Goal: Task Accomplishment & Management: Manage account settings

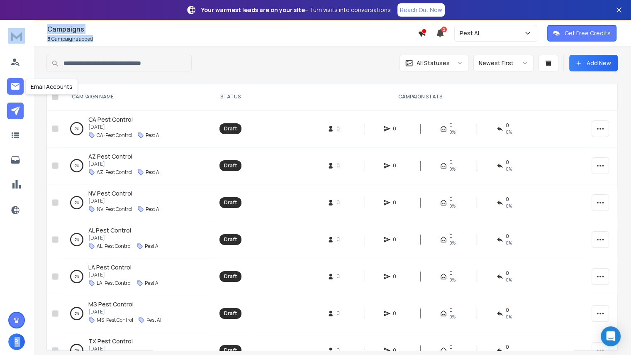
click at [18, 86] on icon at bounding box center [15, 86] width 8 height 7
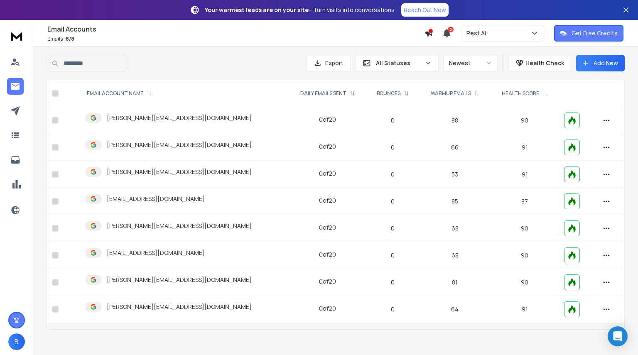
click at [502, 24] on div "Email Accounts Emails : 8 / 8 2 Pest AI Get Free Credits" at bounding box center [319, 33] width 638 height 27
click at [494, 41] on button "Pest AI" at bounding box center [502, 33] width 83 height 17
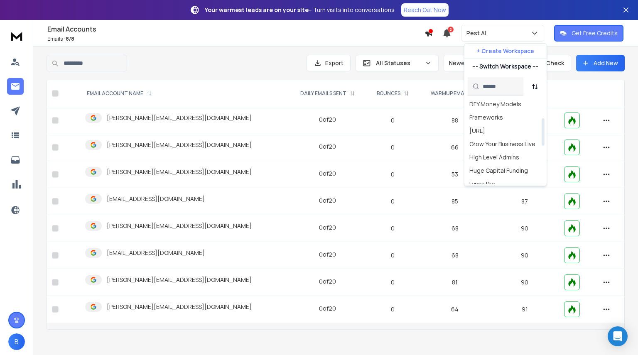
scroll to position [51, 0]
click at [491, 171] on div "Huge Capital Funding" at bounding box center [498, 171] width 59 height 8
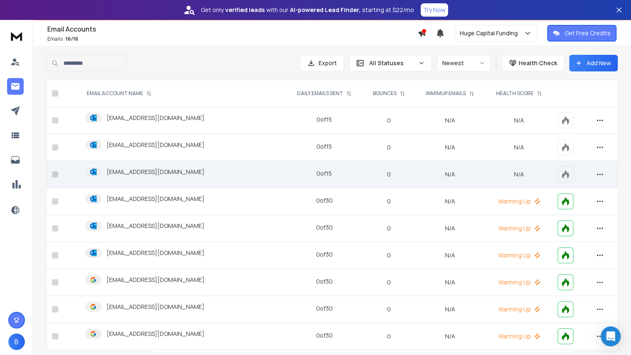
click at [53, 173] on button "button" at bounding box center [55, 174] width 7 height 7
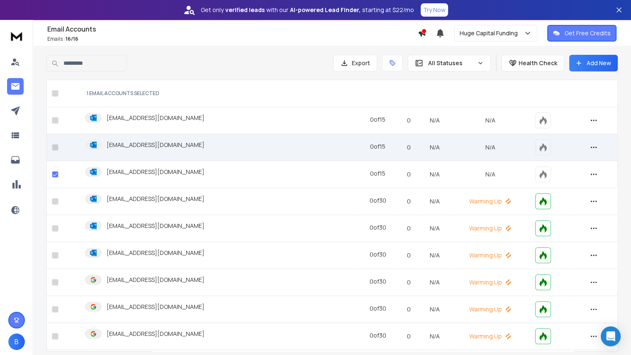
click at [52, 145] on button "button" at bounding box center [55, 147] width 7 height 7
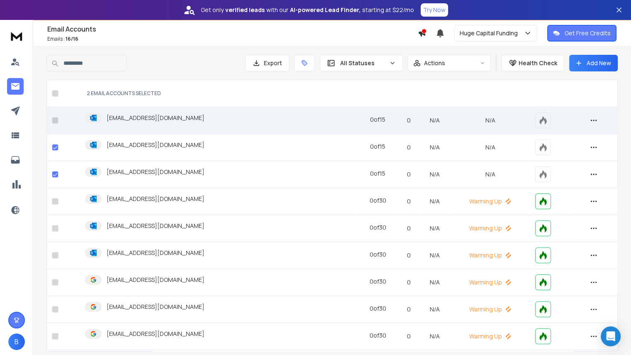
click at [53, 116] on td at bounding box center [63, 120] width 33 height 27
click at [54, 120] on button "button" at bounding box center [55, 120] width 7 height 7
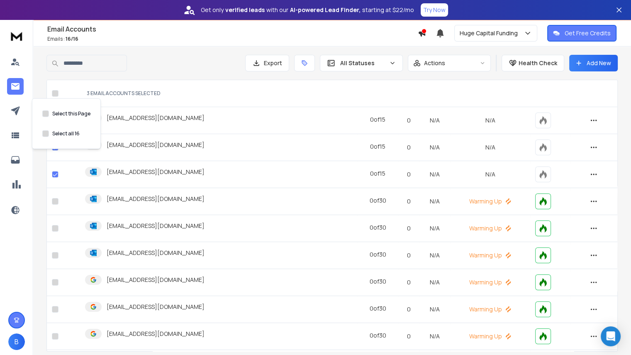
click at [54, 90] on button "Select this Page" at bounding box center [55, 93] width 7 height 7
click at [46, 114] on button "Select this Page" at bounding box center [45, 113] width 7 height 7
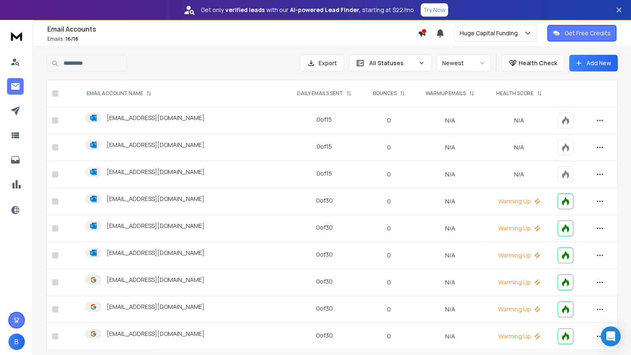
click at [229, 69] on div at bounding box center [170, 63] width 249 height 17
click at [200, 56] on div at bounding box center [170, 63] width 249 height 17
click at [38, 93] on div "Export All Statuses Newest Health Check Add New EMAIL ACCOUNT NAME DAILY EMAILS…" at bounding box center [332, 202] width 598 height 313
click at [45, 114] on button "Select this Page" at bounding box center [45, 113] width 7 height 7
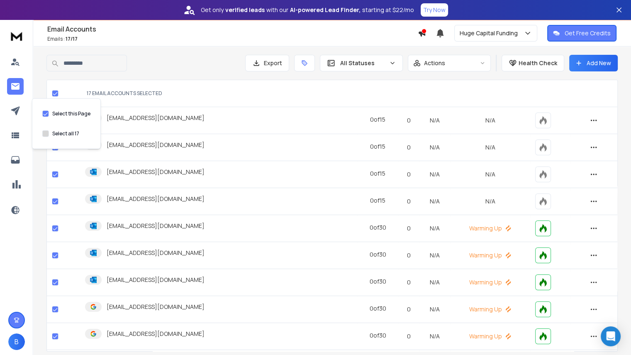
click at [44, 134] on button "Select this Page" at bounding box center [45, 133] width 7 height 7
click at [455, 56] on button "Actions" at bounding box center [449, 63] width 83 height 17
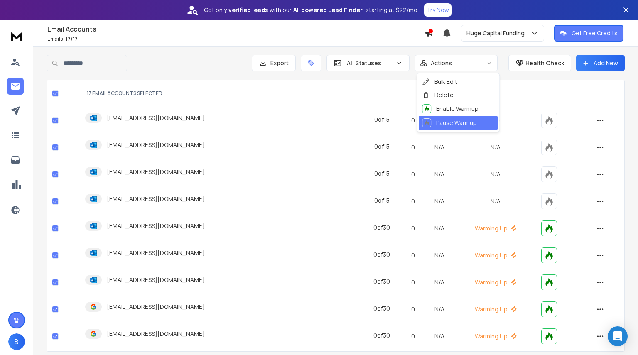
click at [457, 124] on div "Pause Warmup" at bounding box center [449, 122] width 55 height 9
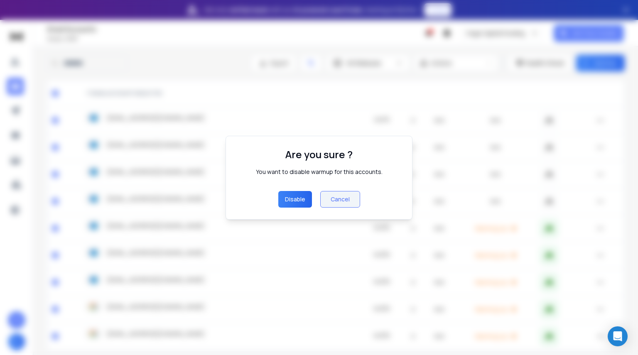
click at [292, 202] on button "Disable" at bounding box center [295, 199] width 34 height 17
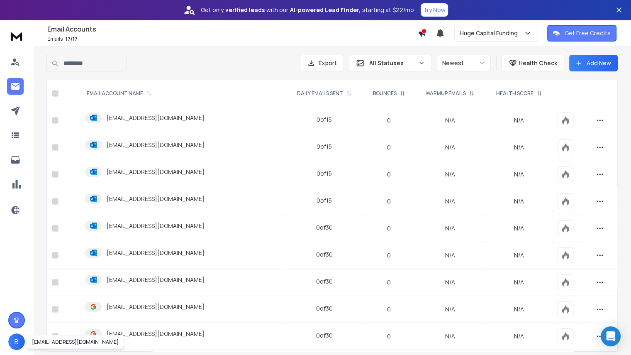
click at [18, 342] on span "B" at bounding box center [16, 341] width 17 height 17
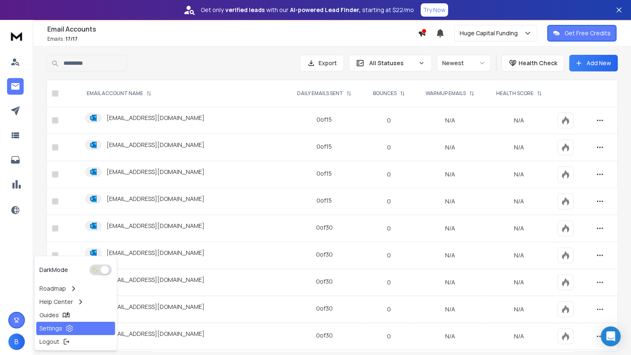
click at [68, 327] on icon at bounding box center [69, 328] width 7 height 7
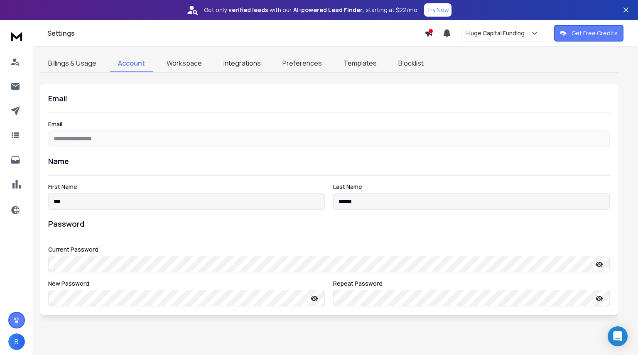
click at [192, 64] on link "Workspace" at bounding box center [184, 63] width 52 height 17
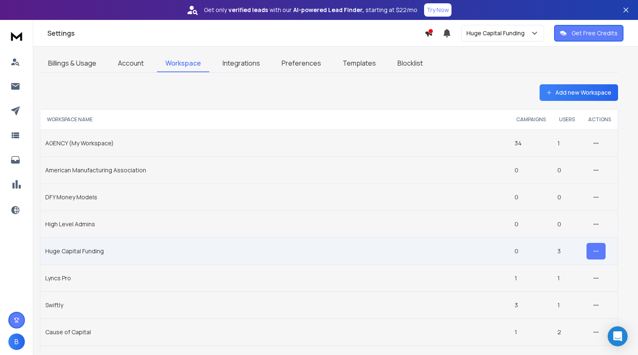
click at [596, 253] on icon "button" at bounding box center [596, 251] width 6 height 6
click at [572, 268] on p "Edit Workspace" at bounding box center [572, 268] width 43 height 8
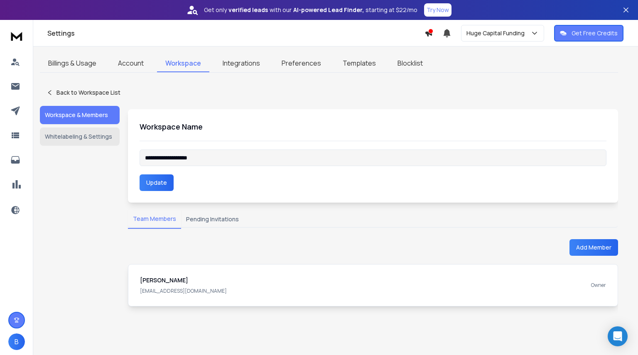
click at [205, 225] on button "Pending Invitations" at bounding box center [212, 219] width 63 height 18
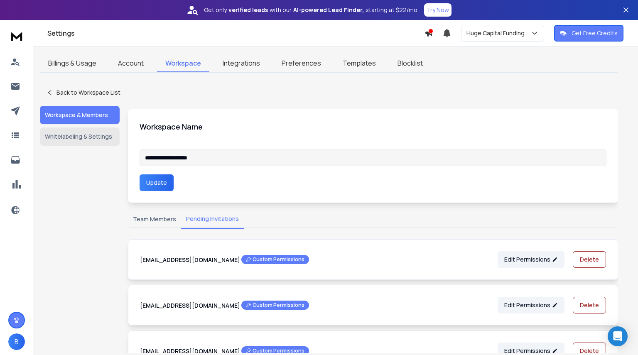
scroll to position [17, 0]
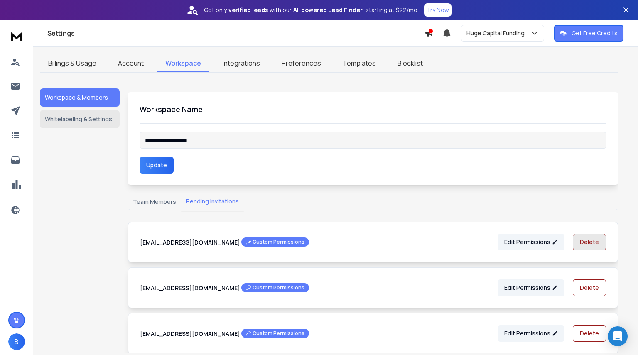
click at [593, 242] on button "Delete" at bounding box center [588, 242] width 33 height 17
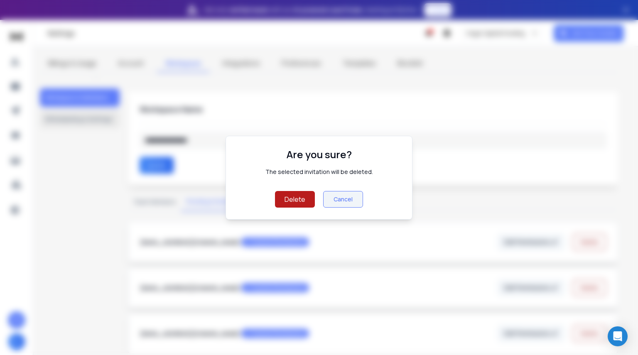
click at [291, 199] on button "Delete" at bounding box center [295, 199] width 40 height 17
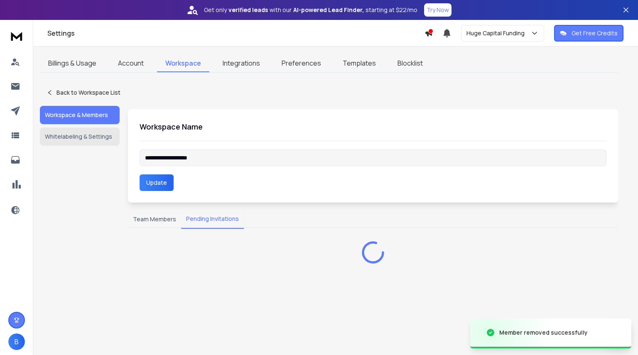
scroll to position [0, 0]
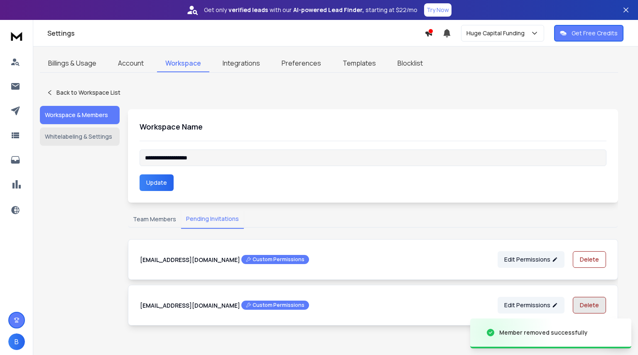
click at [589, 306] on button "Delete" at bounding box center [588, 305] width 33 height 17
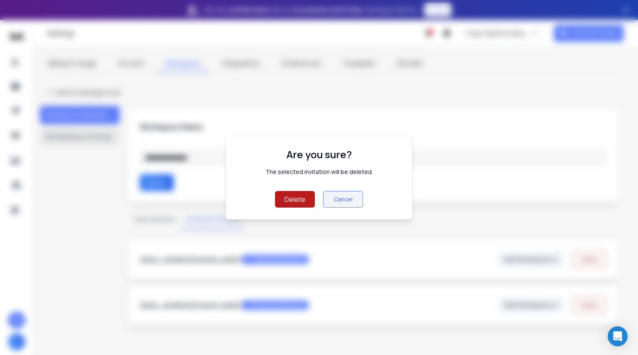
click at [287, 199] on button "Delete" at bounding box center [295, 199] width 40 height 17
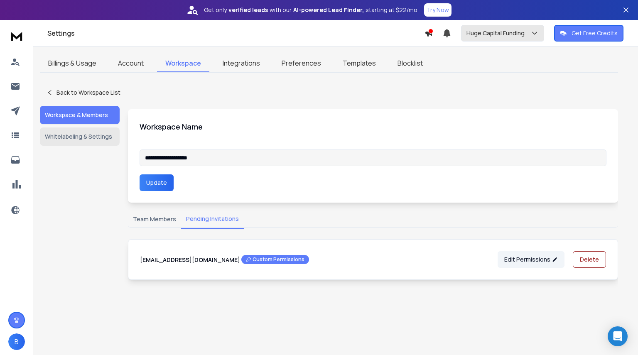
click at [485, 37] on p "Huge Capital Funding" at bounding box center [496, 33] width 61 height 8
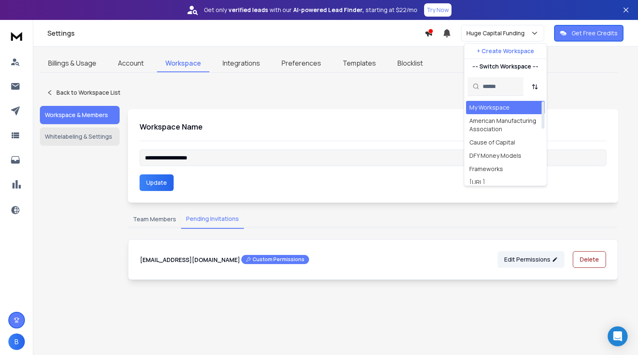
click at [498, 107] on div "My Workspace" at bounding box center [489, 107] width 40 height 8
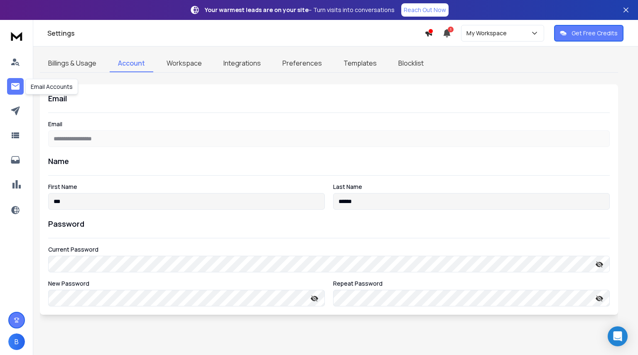
click at [22, 92] on link at bounding box center [15, 86] width 17 height 17
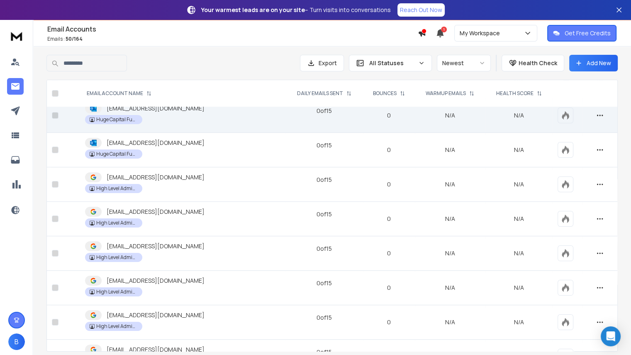
scroll to position [140, 0]
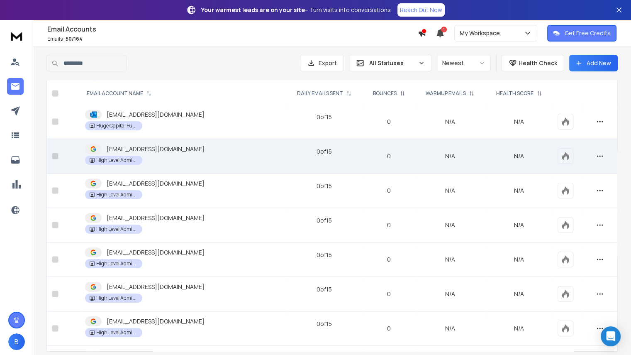
click at [58, 153] on button "button" at bounding box center [55, 156] width 7 height 7
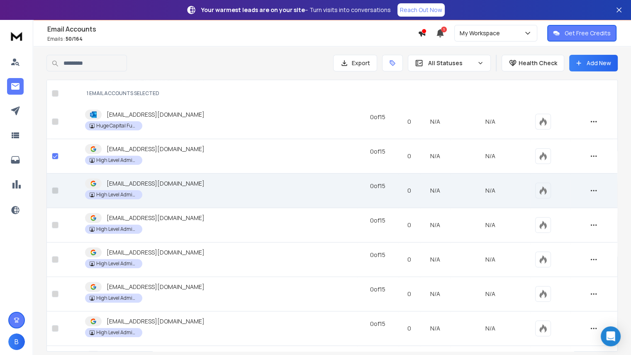
click at [54, 189] on button "button" at bounding box center [55, 190] width 7 height 7
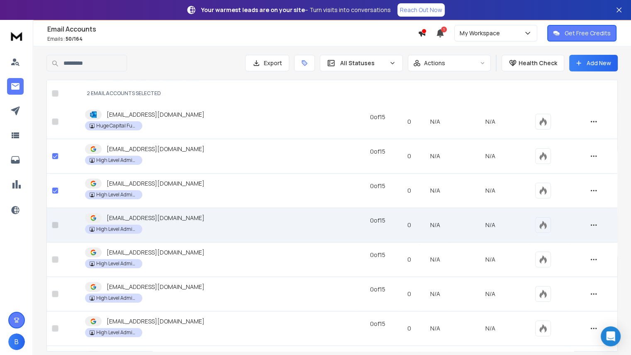
click at [56, 224] on button "button" at bounding box center [55, 225] width 7 height 7
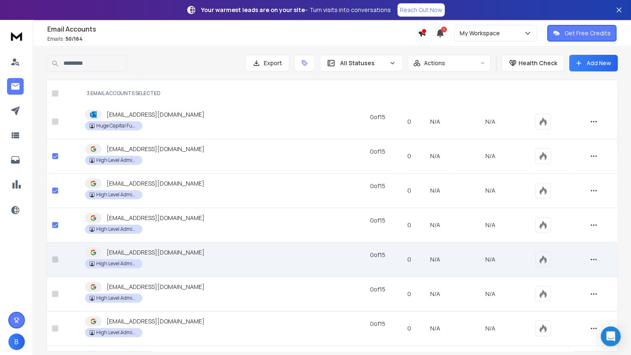
click at [55, 257] on button "button" at bounding box center [55, 259] width 7 height 7
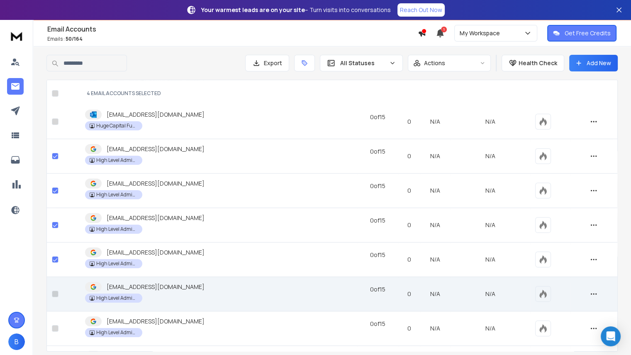
click at [55, 291] on button "button" at bounding box center [55, 294] width 7 height 7
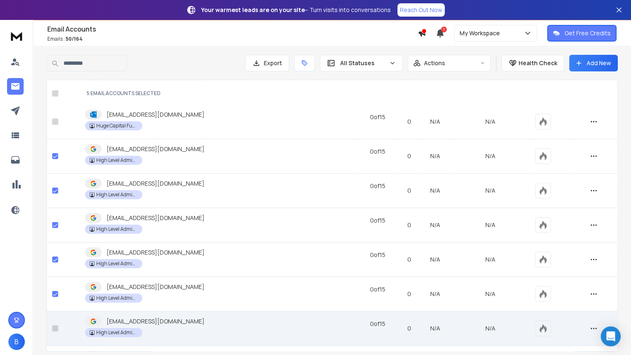
click at [54, 325] on button "button" at bounding box center [55, 328] width 7 height 7
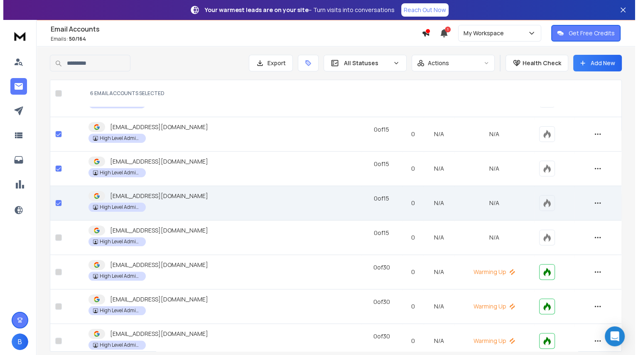
scroll to position [277, 0]
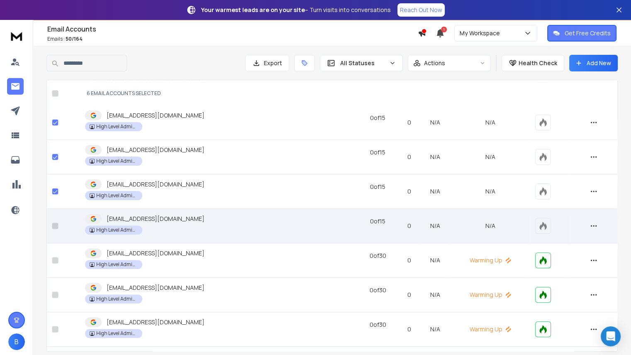
click at [55, 223] on button "button" at bounding box center [55, 225] width 7 height 7
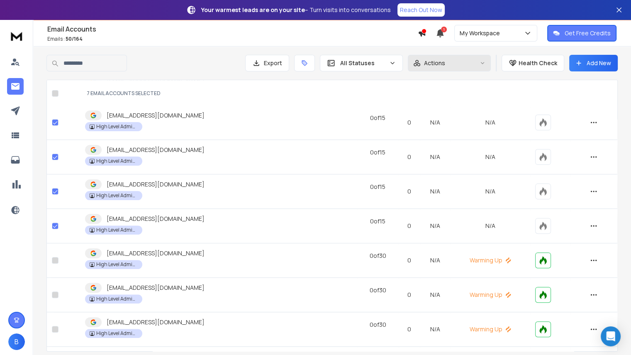
click at [484, 68] on button "Actions" at bounding box center [449, 63] width 83 height 17
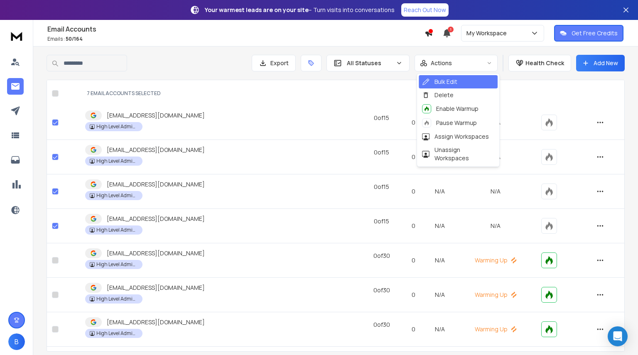
click at [464, 83] on div "Bulk Edit" at bounding box center [457, 81] width 79 height 13
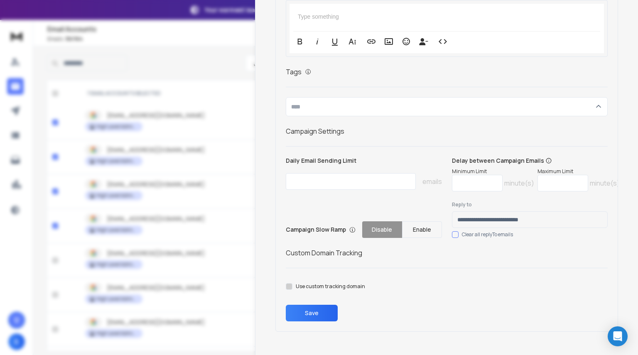
scroll to position [0, 0]
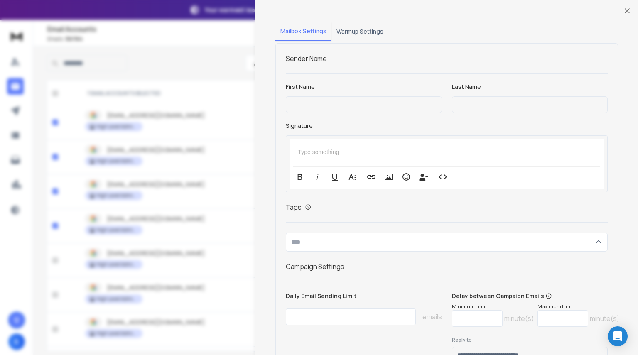
click at [363, 106] on input "text" at bounding box center [364, 104] width 156 height 17
type input "***"
type input "******"
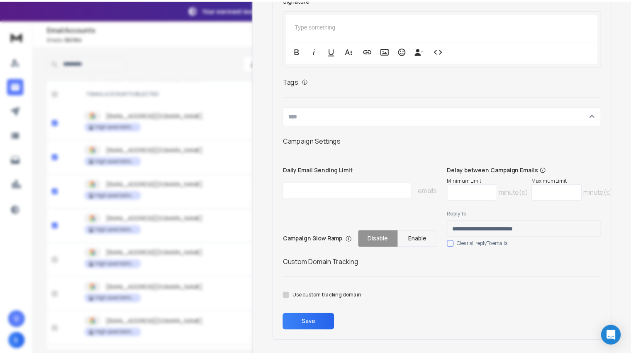
scroll to position [141, 0]
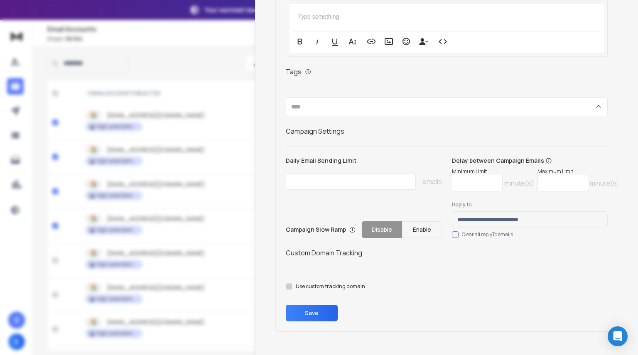
click at [356, 185] on div "emails" at bounding box center [364, 181] width 156 height 20
click at [367, 174] on input "number" at bounding box center [350, 181] width 129 height 17
type input "**"
click at [422, 278] on div "Use custom tracking domain" at bounding box center [447, 286] width 322 height 17
click at [320, 313] on button "Save" at bounding box center [312, 313] width 52 height 17
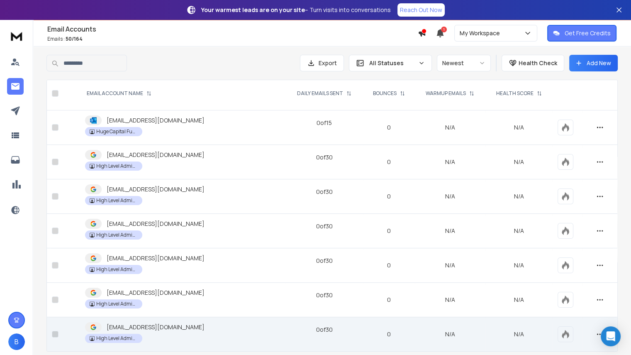
scroll to position [140, 0]
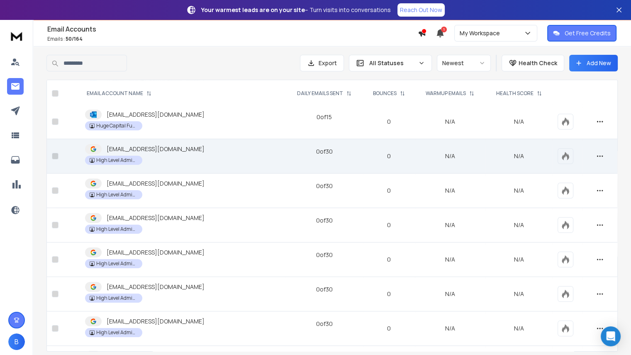
click at [53, 154] on button "button" at bounding box center [55, 156] width 7 height 7
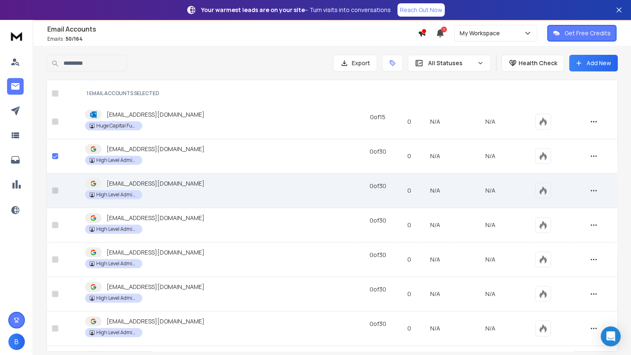
click at [53, 189] on button "button" at bounding box center [55, 190] width 7 height 7
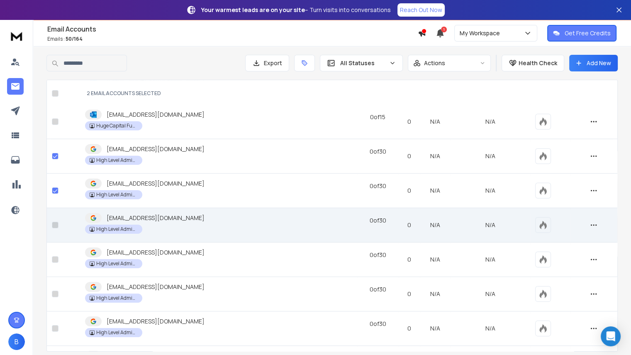
click at [51, 223] on td at bounding box center [63, 225] width 33 height 34
click at [54, 223] on button "button" at bounding box center [55, 225] width 7 height 7
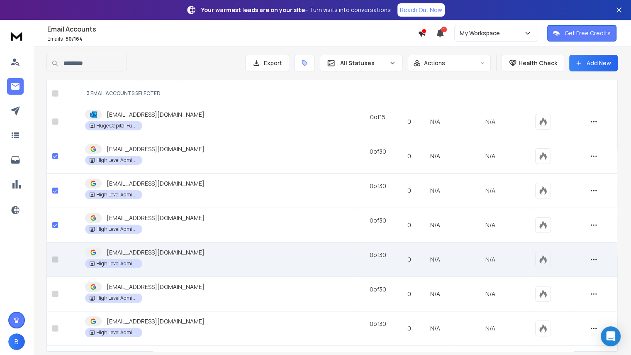
click at [55, 256] on button "button" at bounding box center [55, 259] width 7 height 7
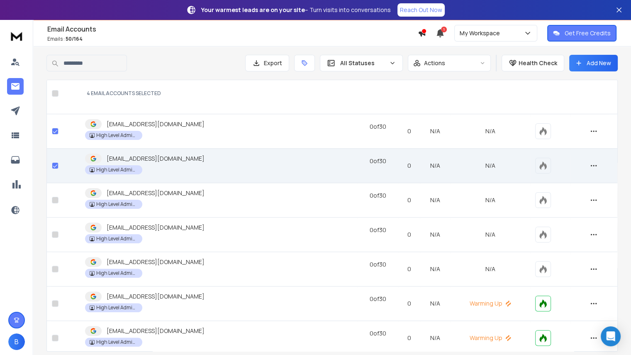
scroll to position [235, 0]
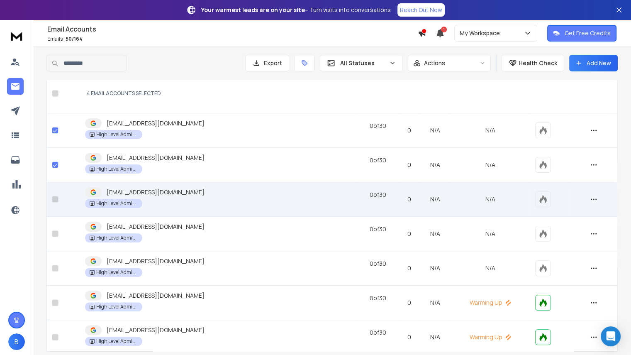
click at [54, 197] on button "button" at bounding box center [55, 199] width 7 height 7
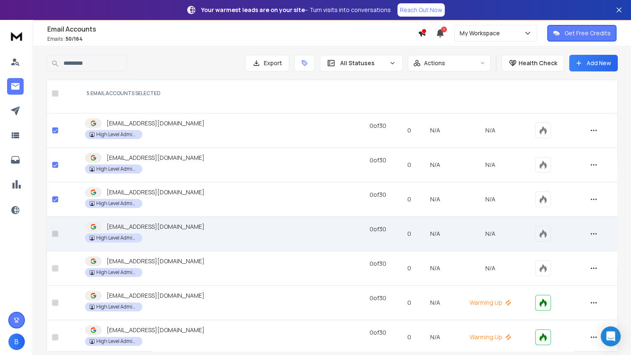
click at [54, 235] on td at bounding box center [63, 234] width 33 height 34
click at [55, 234] on button "button" at bounding box center [55, 233] width 7 height 7
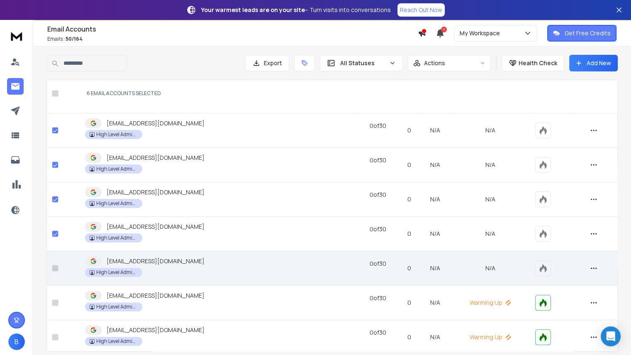
click at [55, 267] on button "button" at bounding box center [55, 268] width 7 height 7
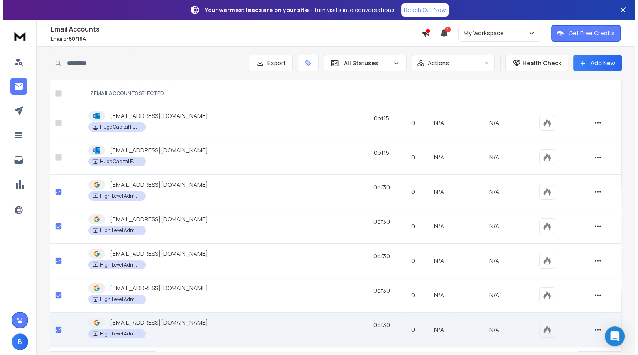
scroll to position [105, 0]
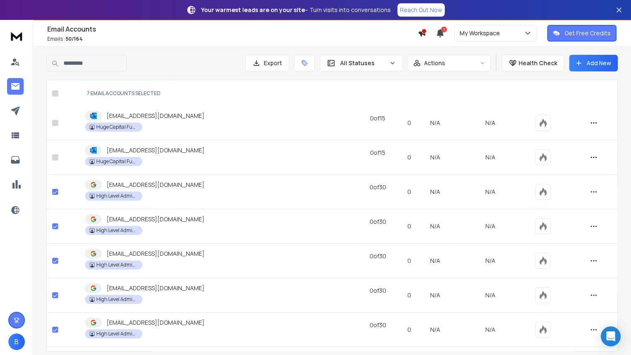
click at [530, 103] on th at bounding box center [550, 93] width 40 height 27
click at [374, 64] on p "All Statuses" at bounding box center [363, 63] width 46 height 8
click at [476, 65] on div "Actions" at bounding box center [444, 63] width 63 height 8
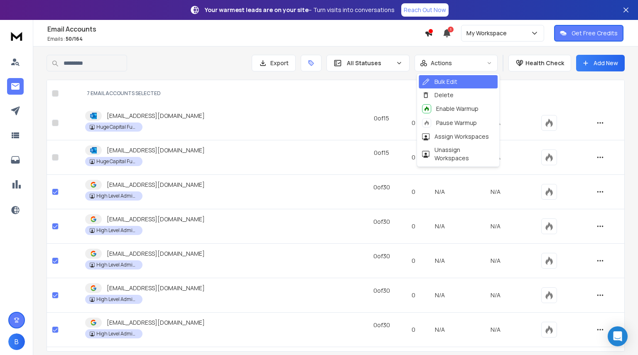
click at [478, 84] on div "Bulk Edit" at bounding box center [457, 81] width 79 height 13
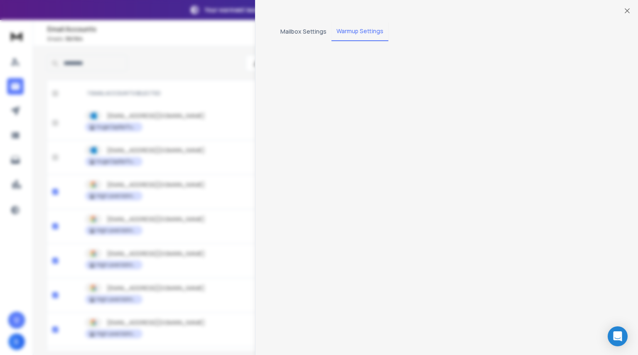
click at [365, 34] on button "Warmup Settings" at bounding box center [359, 31] width 57 height 19
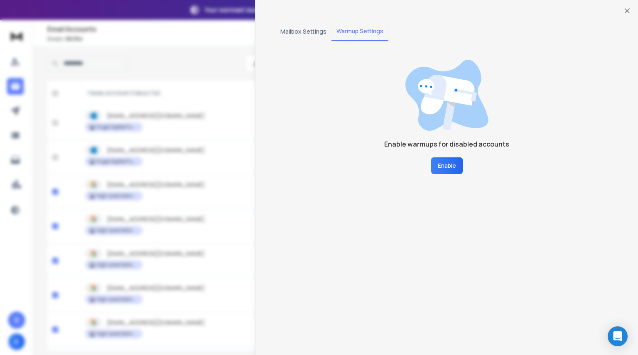
click at [456, 170] on button "Enable" at bounding box center [447, 165] width 32 height 17
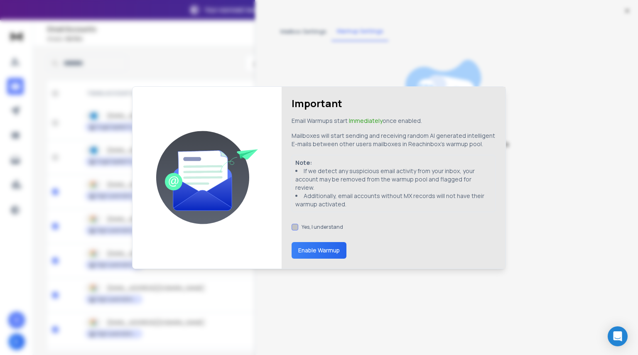
click at [284, 221] on div "Important Email Warmups start Immediately once enabled. Mailboxes will start se…" at bounding box center [393, 178] width 224 height 182
click at [294, 224] on button "Yes, I understand" at bounding box center [294, 227] width 7 height 7
click at [305, 252] on button "Enable Warmup" at bounding box center [318, 250] width 55 height 17
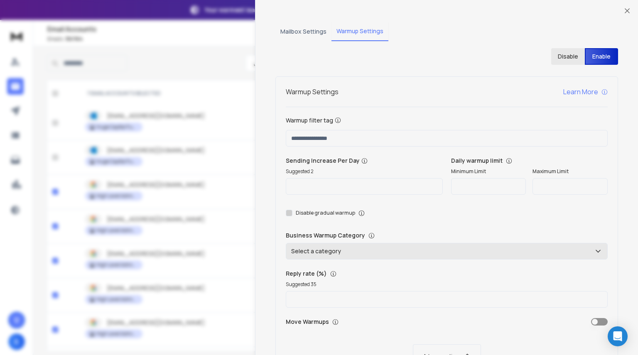
click at [410, 257] on button "Select a category" at bounding box center [447, 251] width 322 height 17
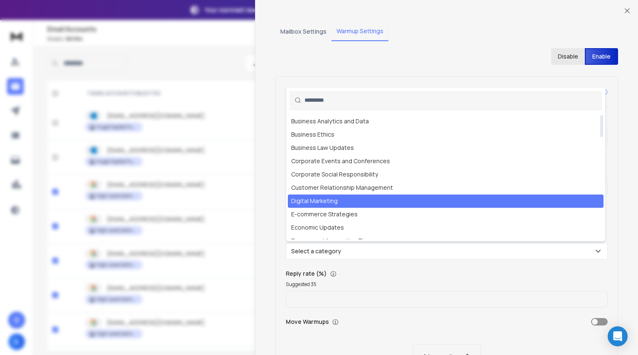
click at [377, 198] on div "Digital Marketing" at bounding box center [445, 200] width 315 height 13
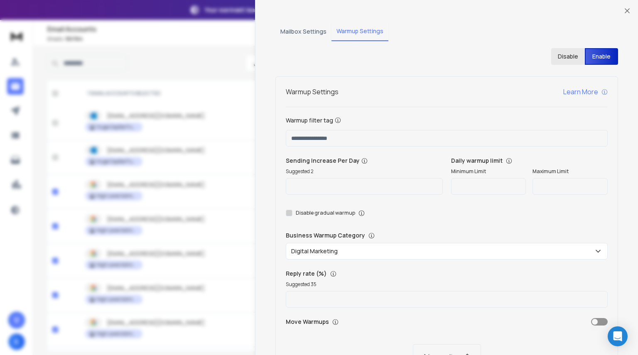
scroll to position [81, 0]
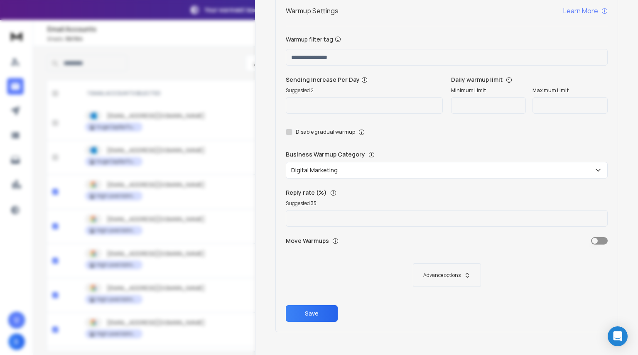
click at [596, 240] on button "button" at bounding box center [599, 240] width 17 height 7
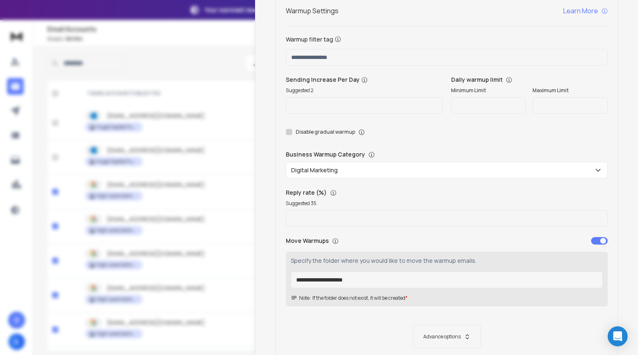
scroll to position [142, 0]
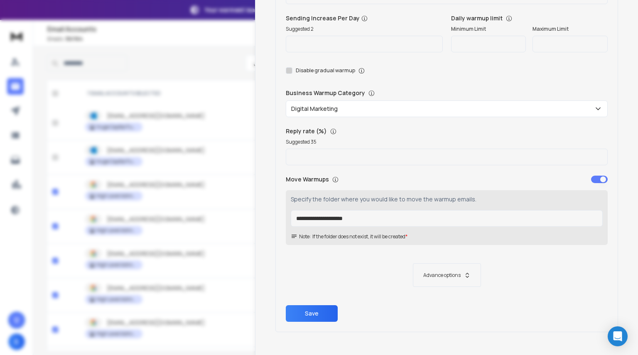
click at [433, 285] on div "Advance options" at bounding box center [447, 275] width 68 height 24
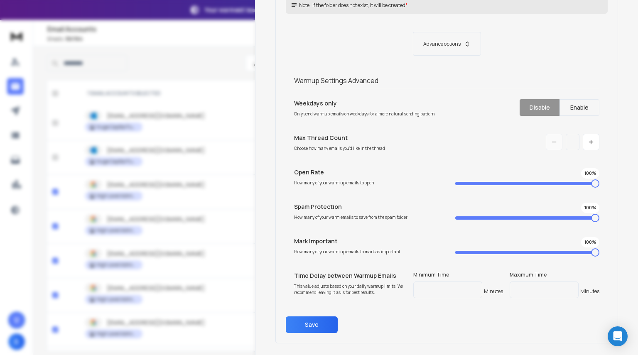
scroll to position [397, 0]
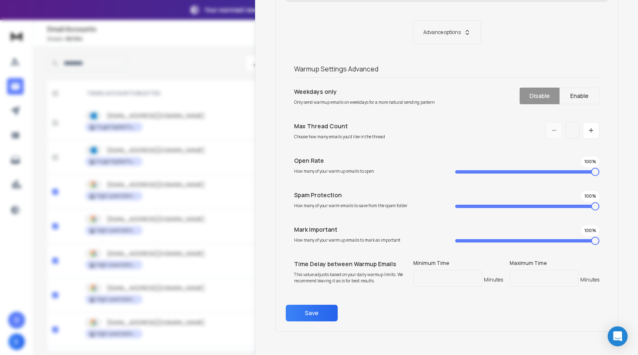
click at [547, 88] on button "Disable" at bounding box center [539, 96] width 40 height 17
click at [589, 122] on button "button" at bounding box center [590, 130] width 17 height 17
click at [322, 308] on button "Save" at bounding box center [312, 313] width 52 height 17
type input "*"
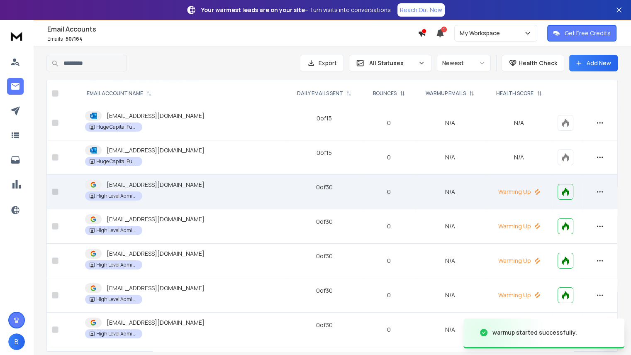
scroll to position [0, 0]
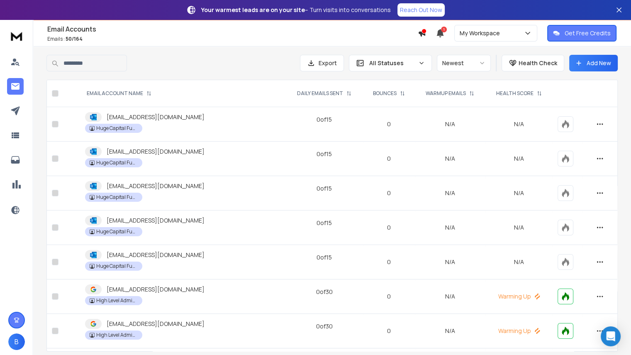
click at [225, 63] on div at bounding box center [170, 63] width 249 height 17
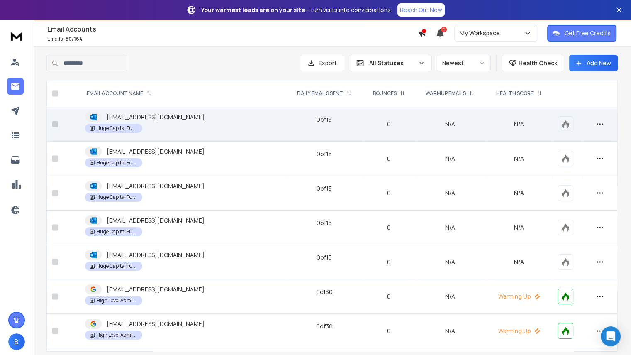
click at [52, 122] on button "button" at bounding box center [55, 124] width 7 height 7
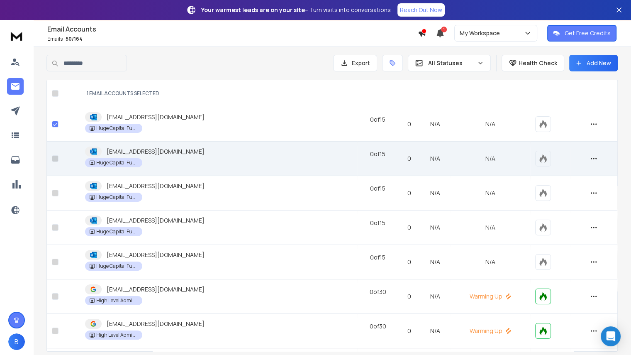
click at [54, 155] on button "button" at bounding box center [55, 158] width 7 height 7
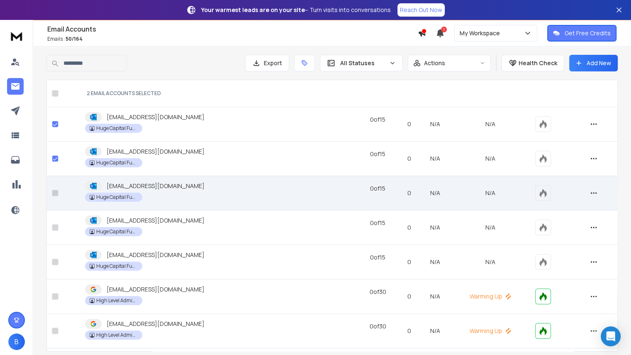
click at [53, 194] on button "button" at bounding box center [55, 193] width 7 height 7
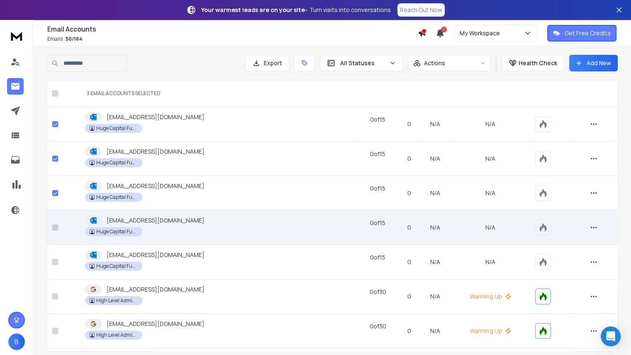
click at [53, 231] on td at bounding box center [63, 227] width 33 height 34
click at [56, 227] on button "button" at bounding box center [55, 227] width 7 height 7
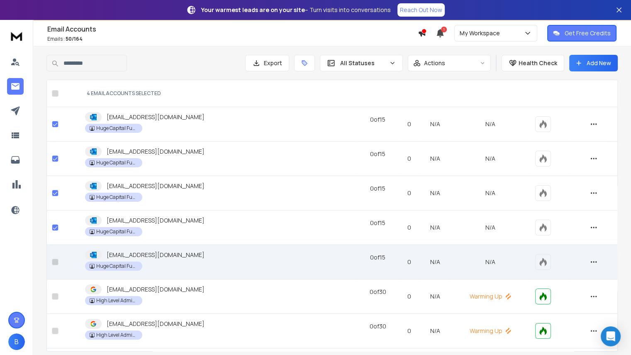
click at [56, 262] on button "button" at bounding box center [55, 262] width 7 height 7
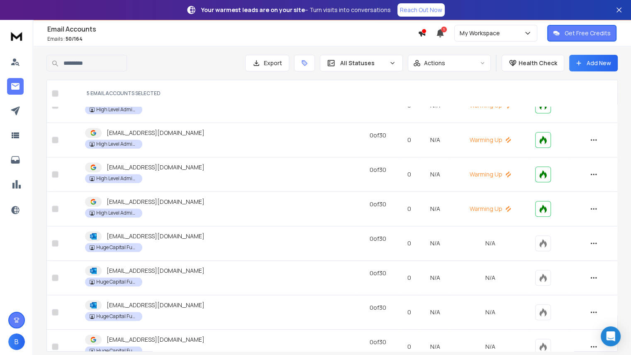
scroll to position [400, 0]
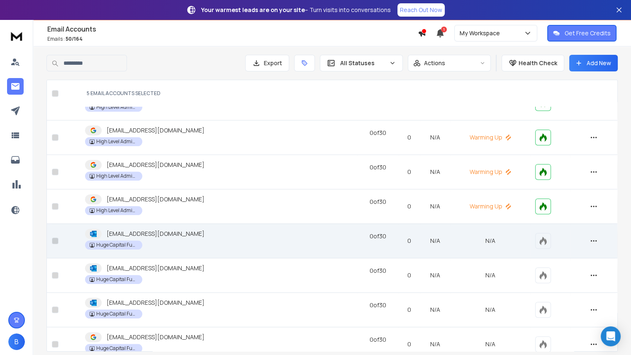
click at [55, 237] on button "button" at bounding box center [55, 240] width 7 height 7
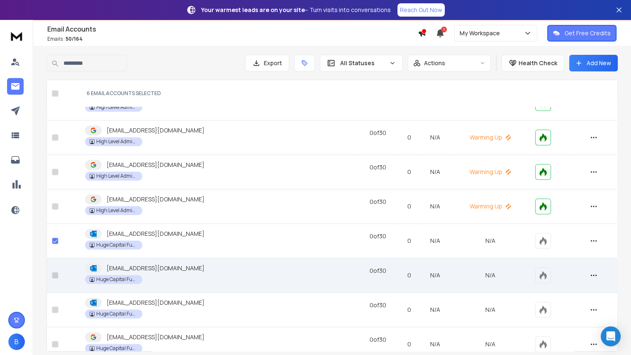
click at [56, 272] on button "button" at bounding box center [55, 275] width 7 height 7
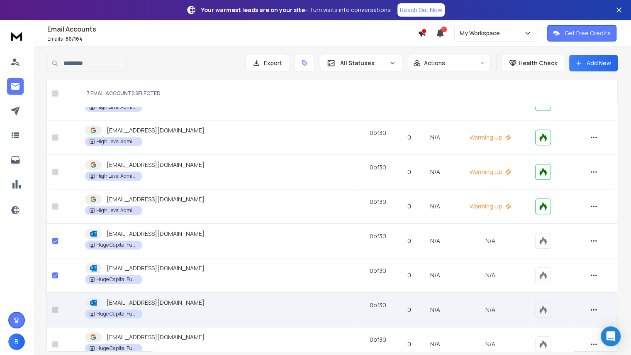
click at [57, 306] on button "button" at bounding box center [55, 309] width 7 height 7
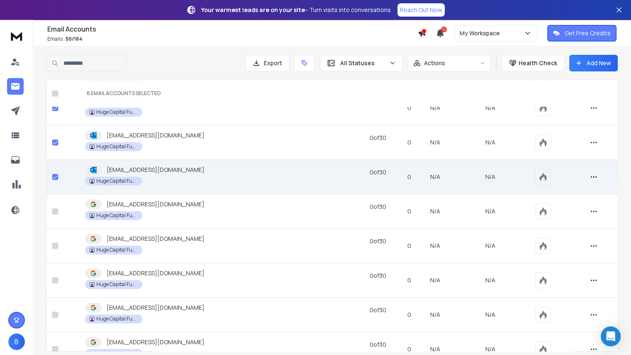
scroll to position [535, 0]
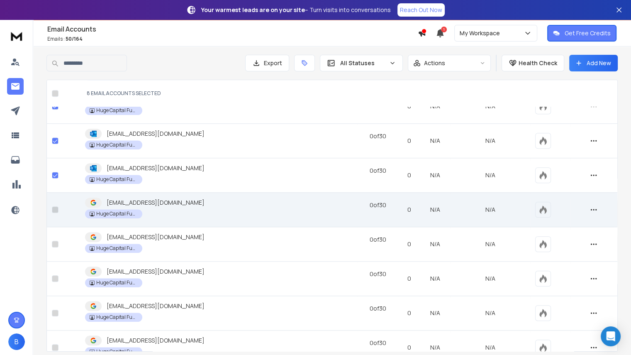
click at [56, 206] on button "button" at bounding box center [55, 209] width 7 height 7
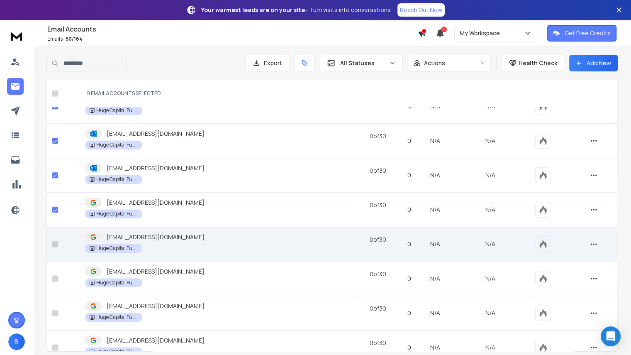
click at [53, 241] on button "button" at bounding box center [55, 244] width 7 height 7
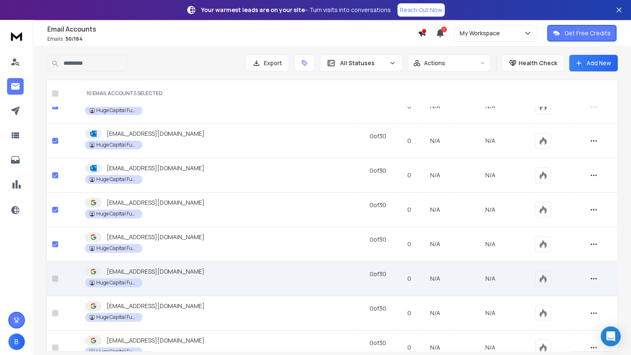
click at [55, 275] on button "button" at bounding box center [55, 278] width 7 height 7
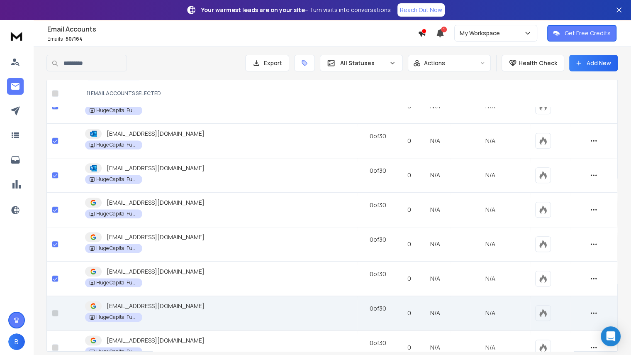
click at [54, 310] on button "button" at bounding box center [55, 313] width 7 height 7
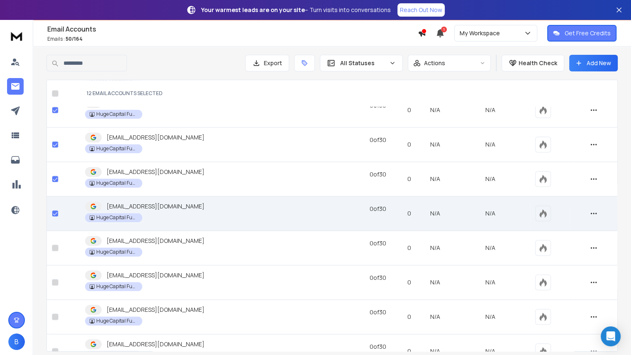
scroll to position [638, 0]
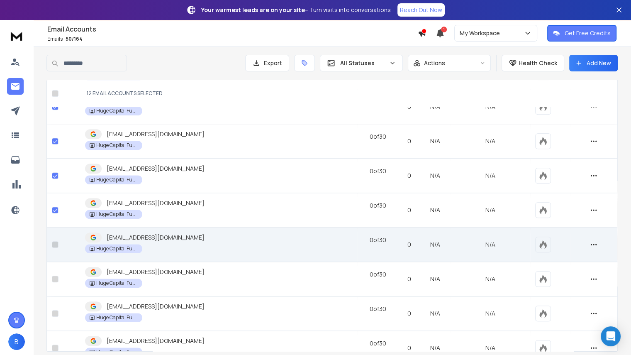
click at [55, 241] on button "button" at bounding box center [55, 244] width 7 height 7
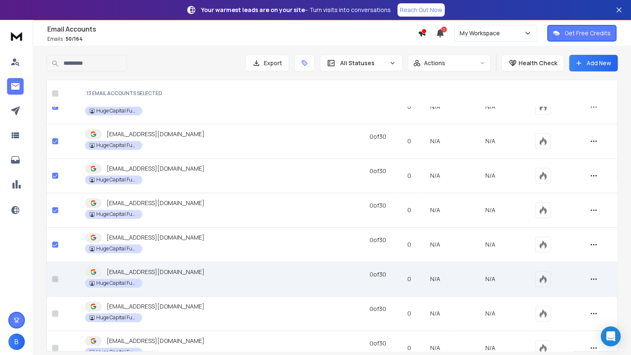
click at [54, 276] on button "button" at bounding box center [55, 279] width 7 height 7
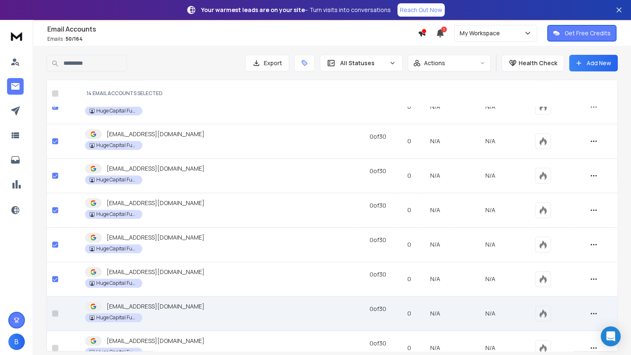
click at [55, 310] on button "button" at bounding box center [55, 313] width 7 height 7
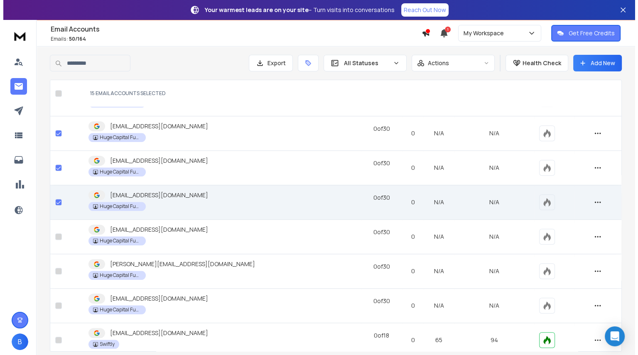
scroll to position [758, 0]
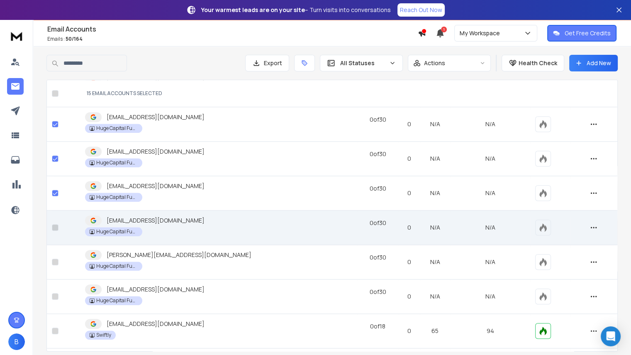
click at [55, 224] on button "button" at bounding box center [55, 227] width 7 height 7
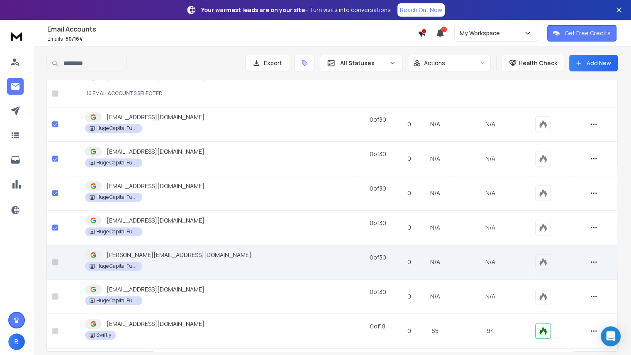
click at [52, 259] on button "button" at bounding box center [55, 262] width 7 height 7
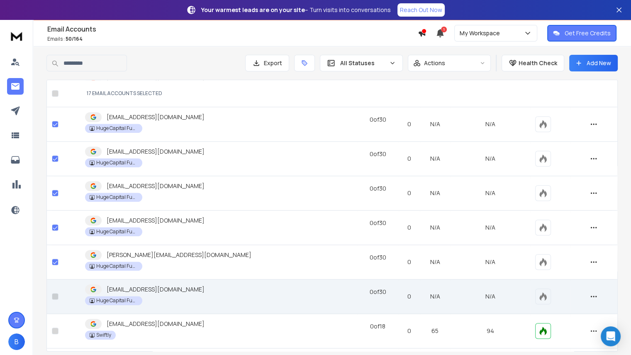
click at [55, 293] on button "button" at bounding box center [55, 296] width 7 height 7
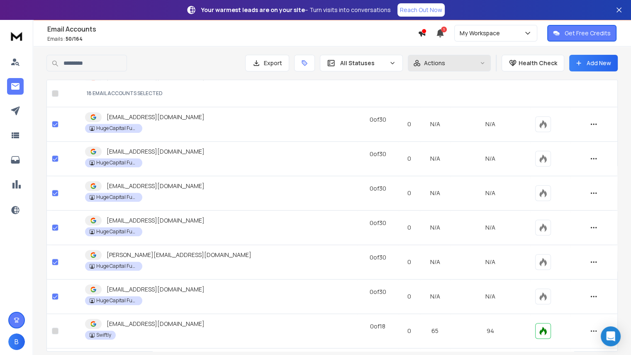
click at [449, 60] on div "Actions" at bounding box center [444, 63] width 63 height 8
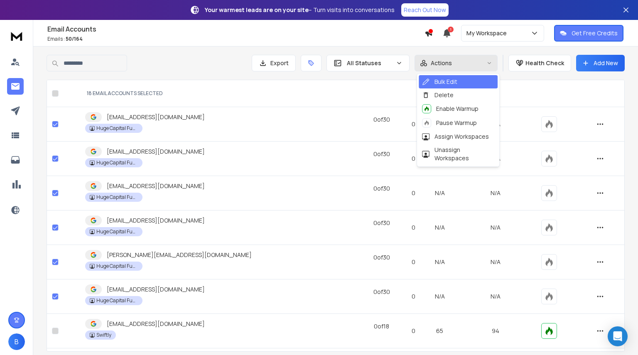
click at [454, 95] on div "Delete" at bounding box center [457, 94] width 79 height 13
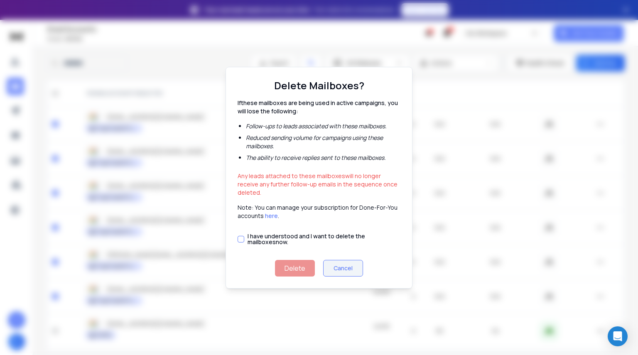
click at [251, 235] on label "I have understood and I want to delete the mailbox es now." at bounding box center [323, 239] width 153 height 12
click at [244, 236] on button "I have understood and I want to delete the mailbox es now." at bounding box center [240, 239] width 7 height 7
click at [294, 260] on button "Delete" at bounding box center [295, 268] width 40 height 17
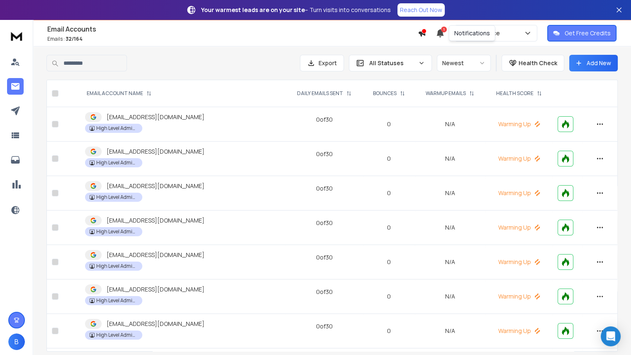
click at [442, 29] on icon at bounding box center [440, 33] width 8 height 8
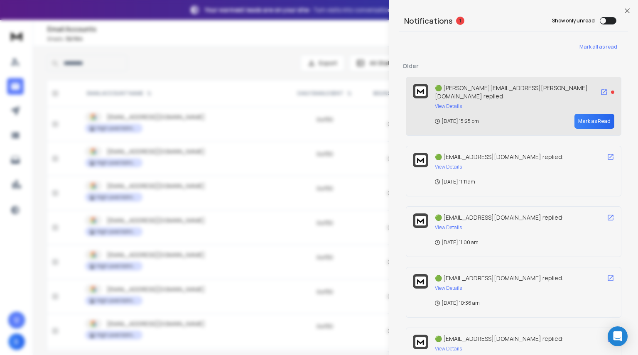
click at [588, 114] on button "Mark as Read" at bounding box center [594, 121] width 40 height 15
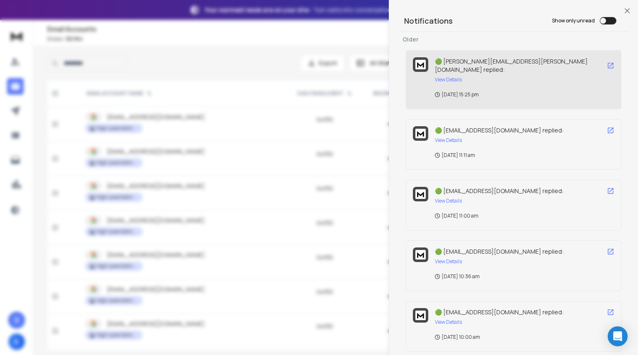
click at [505, 68] on div "🟢 chris.m.pinney@gmail.com replied: View Details 05 Aug 2025, 15:25 pm" at bounding box center [524, 79] width 179 height 45
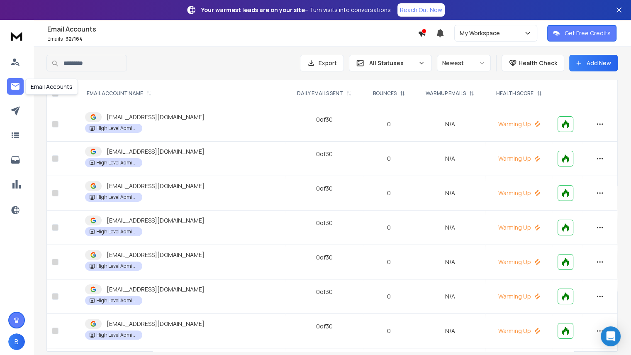
click at [16, 83] on icon at bounding box center [15, 86] width 10 height 10
click at [503, 39] on button "My Workspace" at bounding box center [495, 33] width 83 height 17
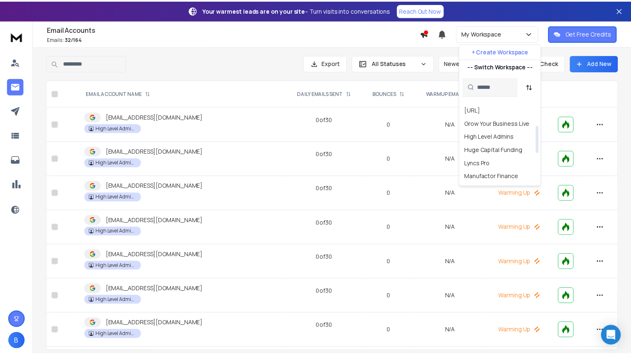
scroll to position [73, 0]
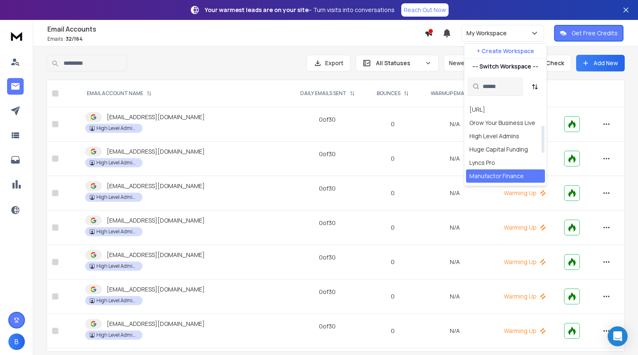
click at [496, 175] on div "Manufactor Finance" at bounding box center [496, 176] width 54 height 8
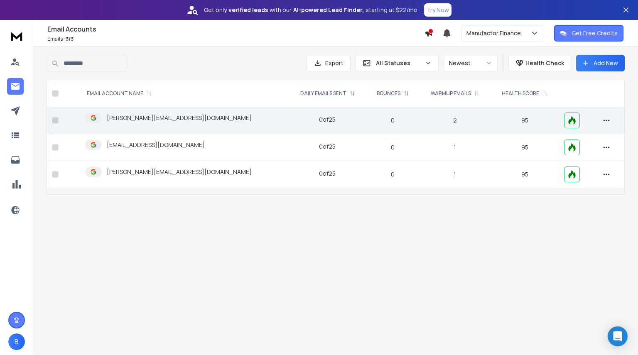
click at [145, 115] on p "[PERSON_NAME][EMAIL_ADDRESS][DOMAIN_NAME]" at bounding box center [179, 118] width 145 height 8
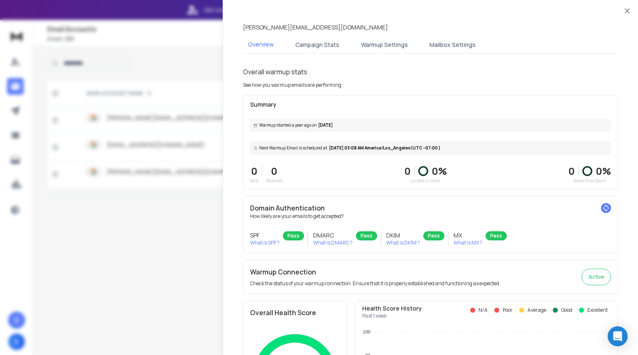
click at [333, 45] on button "Campaign Stats" at bounding box center [317, 45] width 54 height 18
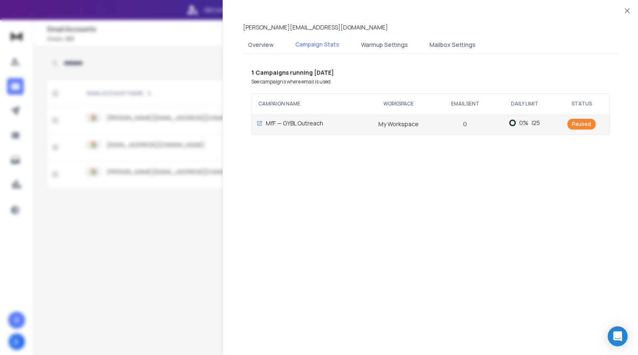
click at [393, 42] on button "Warmup Settings" at bounding box center [384, 45] width 57 height 18
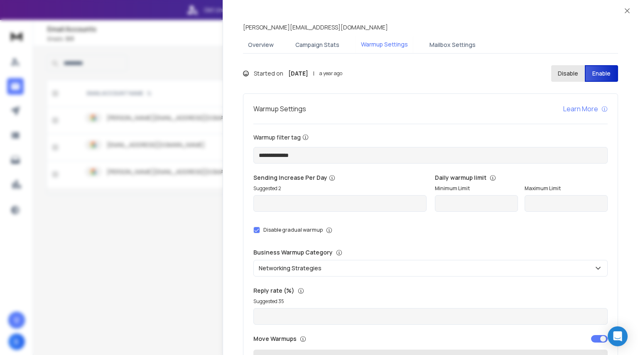
click at [445, 46] on button "Mailbox Settings" at bounding box center [452, 45] width 56 height 18
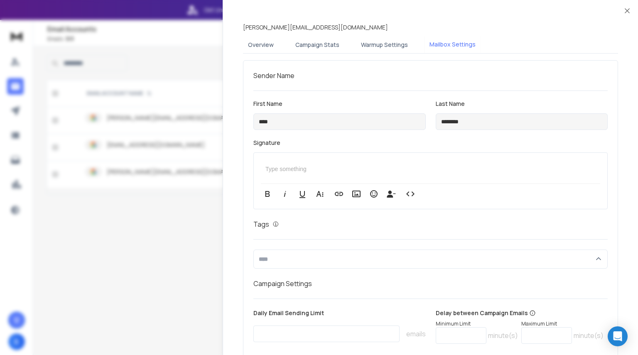
scroll to position [4, 0]
click at [626, 13] on icon "button" at bounding box center [627, 11] width 8 height 8
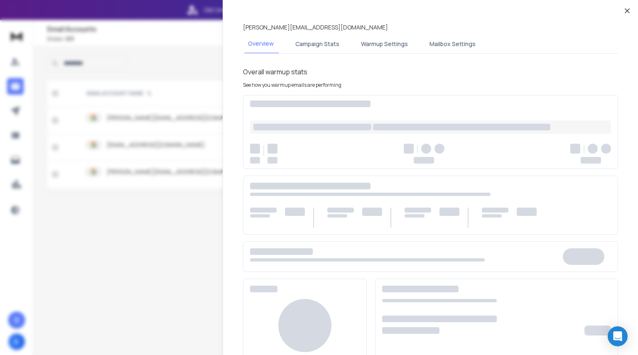
scroll to position [4, 0]
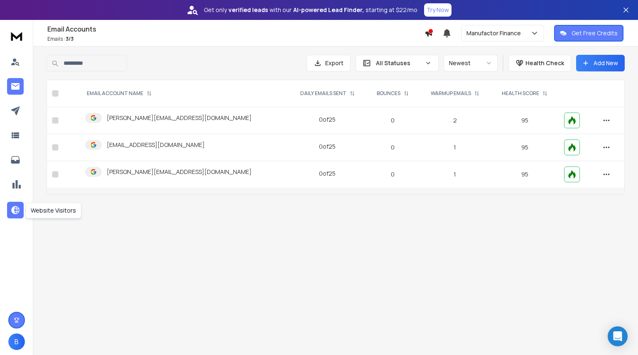
click at [20, 208] on icon at bounding box center [15, 210] width 10 height 10
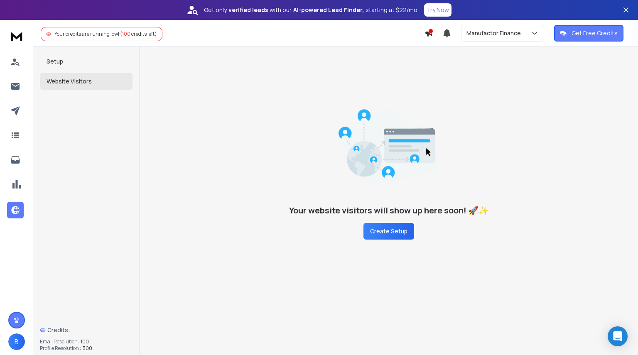
click at [17, 50] on div at bounding box center [16, 124] width 19 height 193
click at [18, 95] on div at bounding box center [16, 88] width 19 height 20
click at [20, 85] on link at bounding box center [15, 86] width 17 height 17
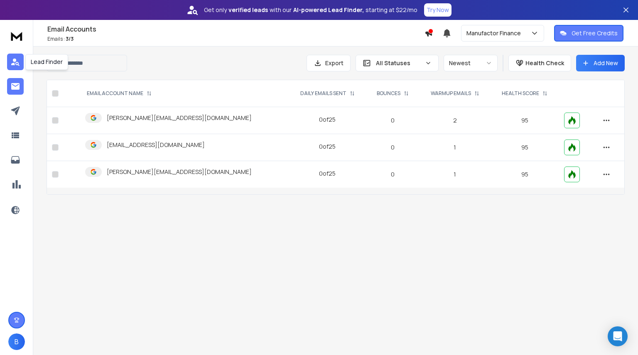
click at [17, 64] on icon at bounding box center [15, 62] width 10 height 10
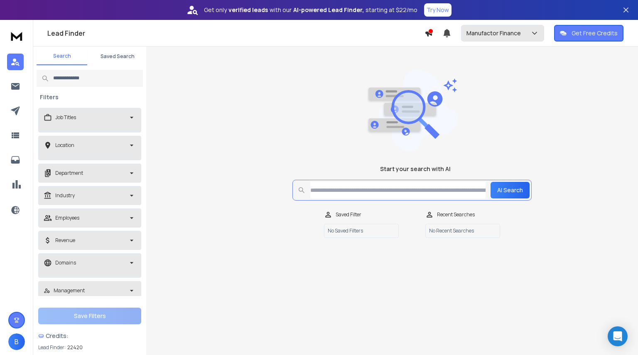
click at [507, 34] on p "Manufactor Finance" at bounding box center [495, 33] width 58 height 8
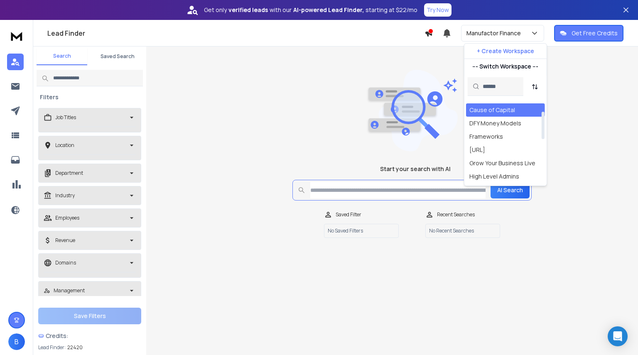
scroll to position [34, 0]
click at [511, 107] on div "Cause of Capital" at bounding box center [492, 108] width 46 height 8
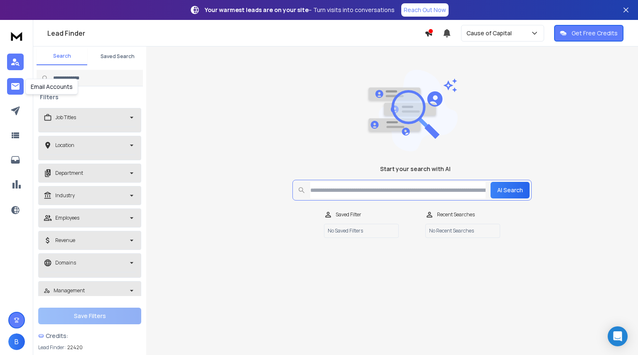
click at [19, 86] on icon at bounding box center [15, 86] width 8 height 7
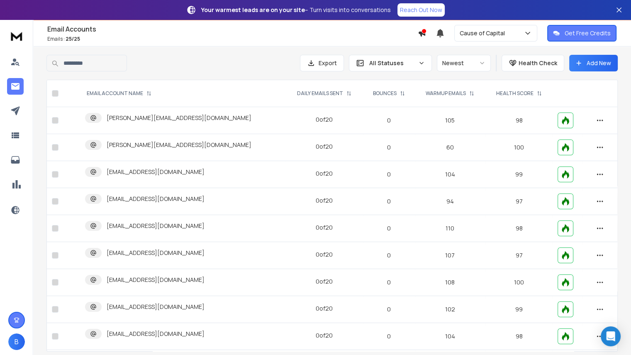
click at [208, 52] on div "Export All Statuses Newest Health Check Add New EMAIL ACCOUNT NAME DAILY EMAILS…" at bounding box center [332, 202] width 598 height 313
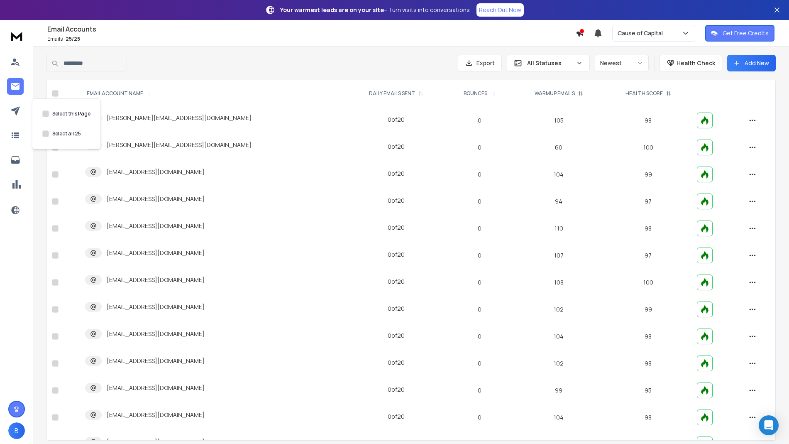
click at [56, 92] on button "Select this Page" at bounding box center [55, 93] width 7 height 7
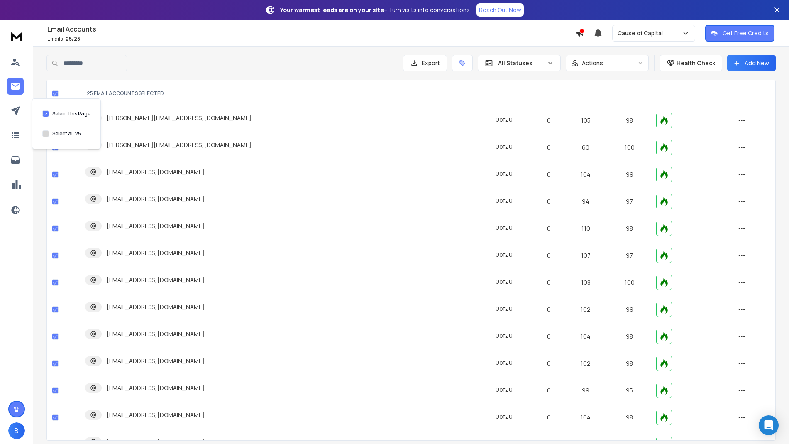
click at [45, 112] on button "Select this Page" at bounding box center [45, 113] width 7 height 7
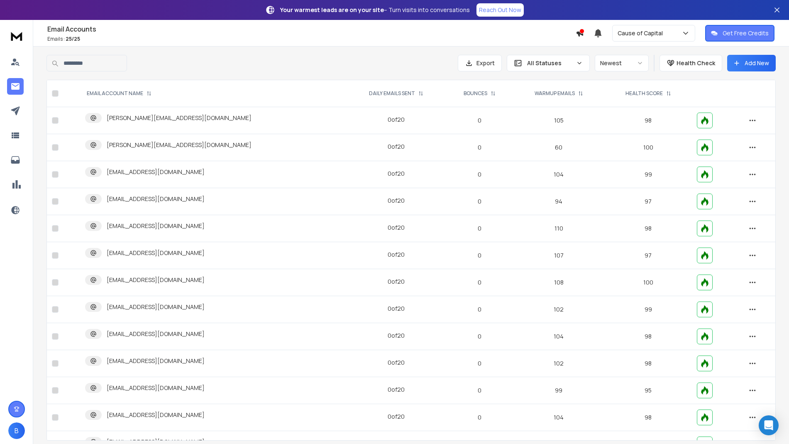
click at [138, 90] on div "EMAIL ACCOUNT NAME" at bounding box center [119, 93] width 65 height 7
click at [242, 66] on div at bounding box center [249, 63] width 406 height 17
